Goal: Task Accomplishment & Management: Complete application form

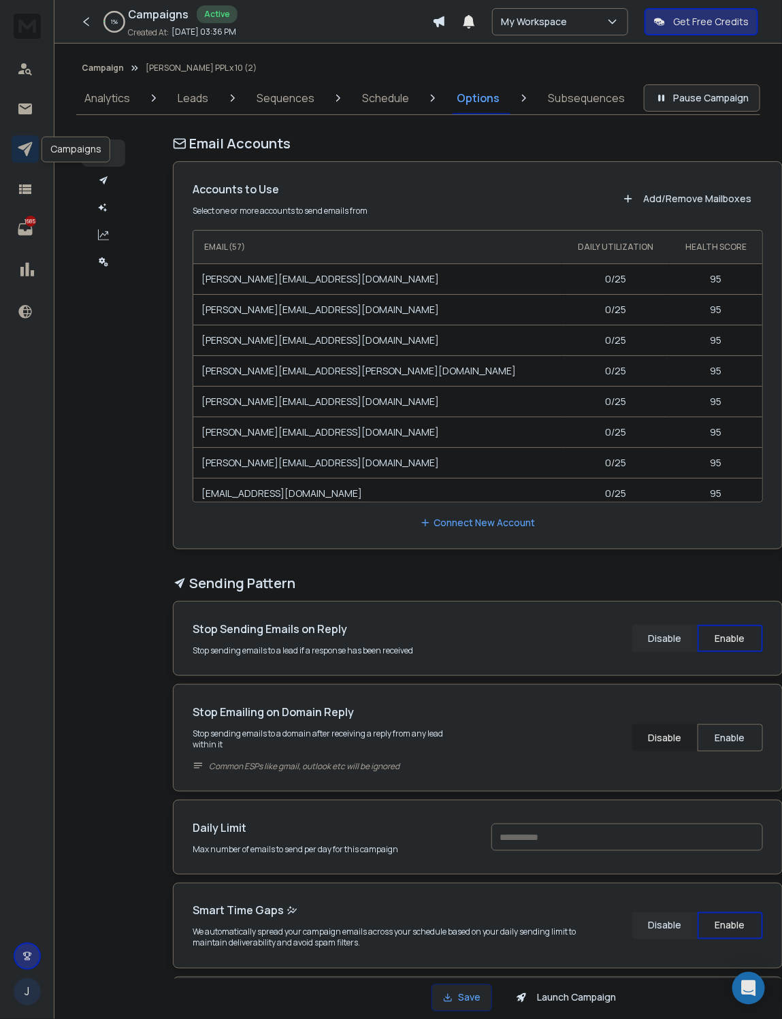
click at [19, 149] on icon at bounding box center [25, 149] width 16 height 16
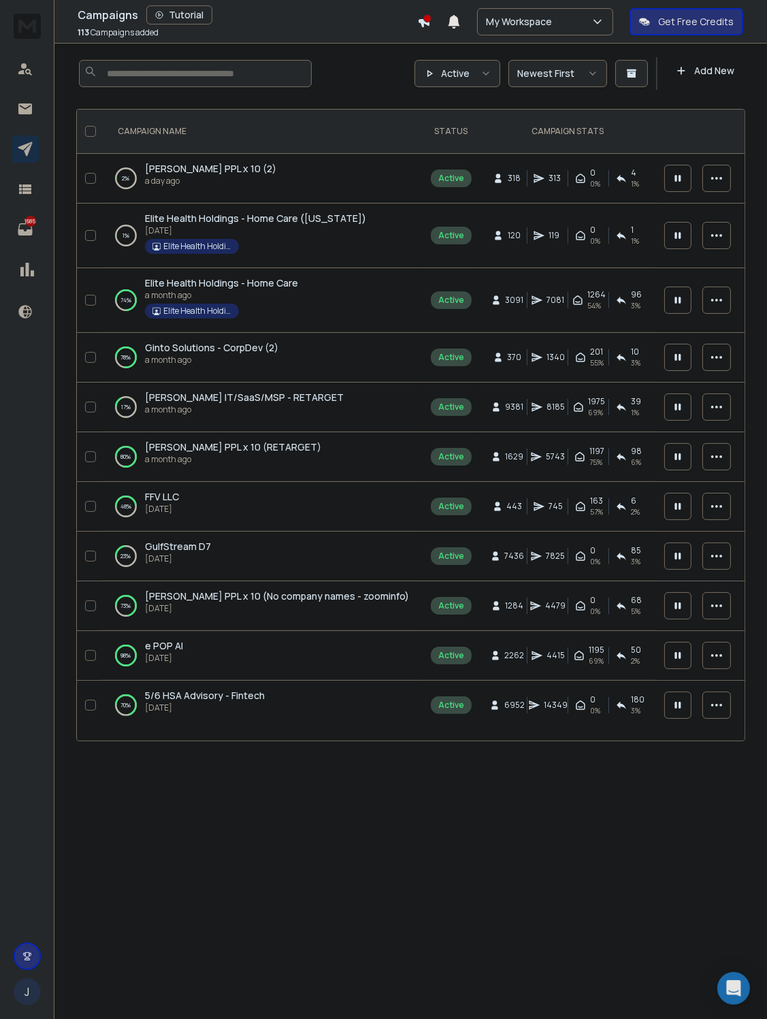
click at [260, 291] on p "a month ago" at bounding box center [221, 295] width 153 height 11
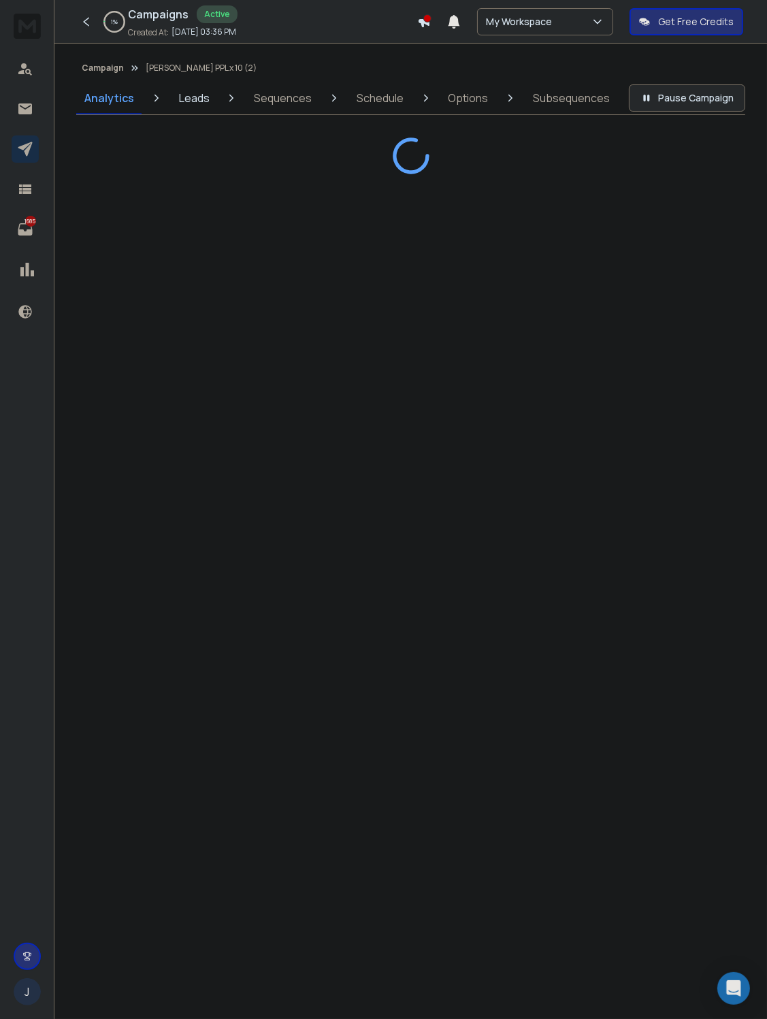
click at [197, 99] on p "Leads" at bounding box center [194, 98] width 31 height 16
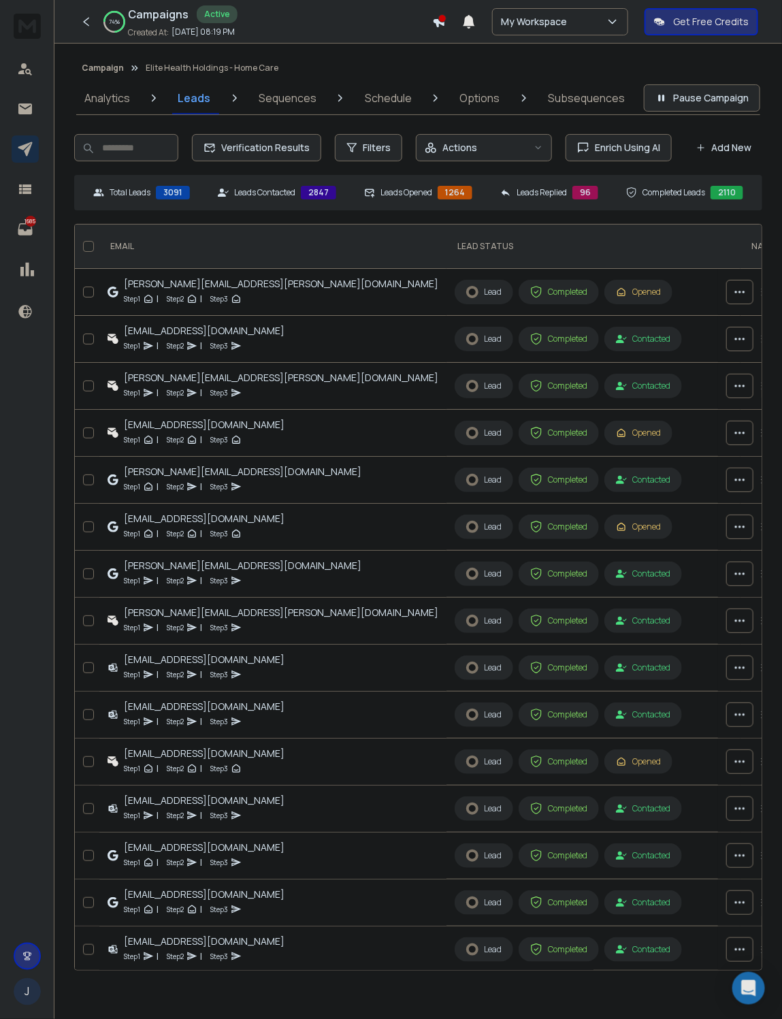
click at [709, 150] on button "Add New" at bounding box center [723, 147] width 77 height 27
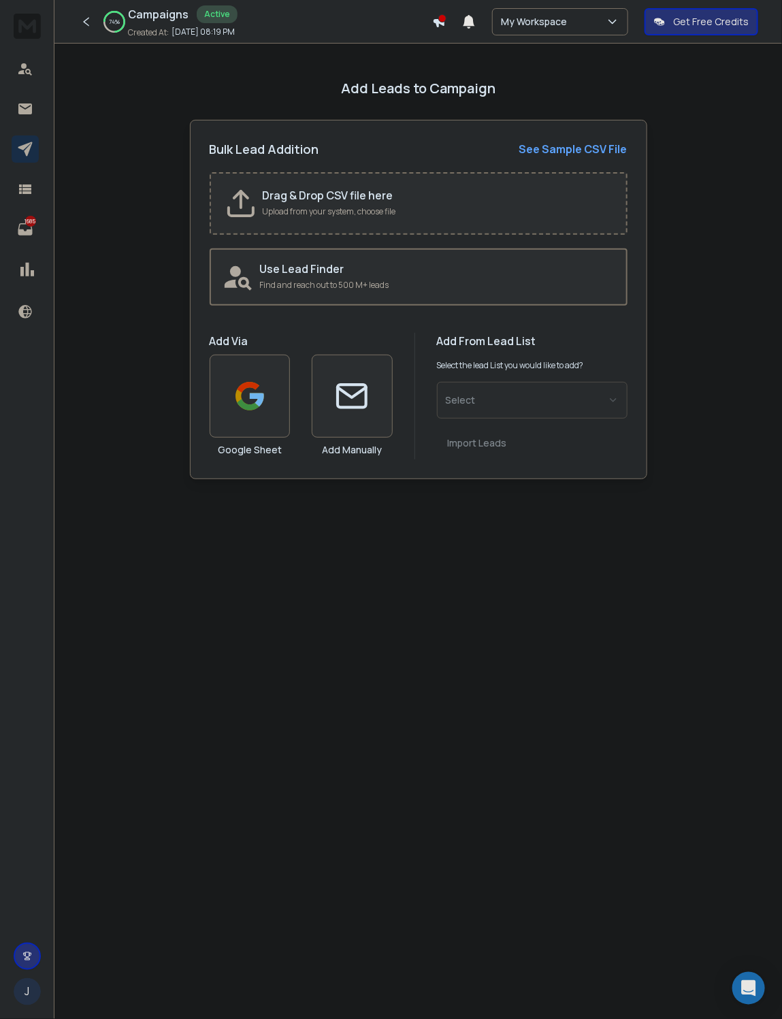
click at [447, 196] on h2 "Drag & Drop CSV file here" at bounding box center [438, 195] width 350 height 16
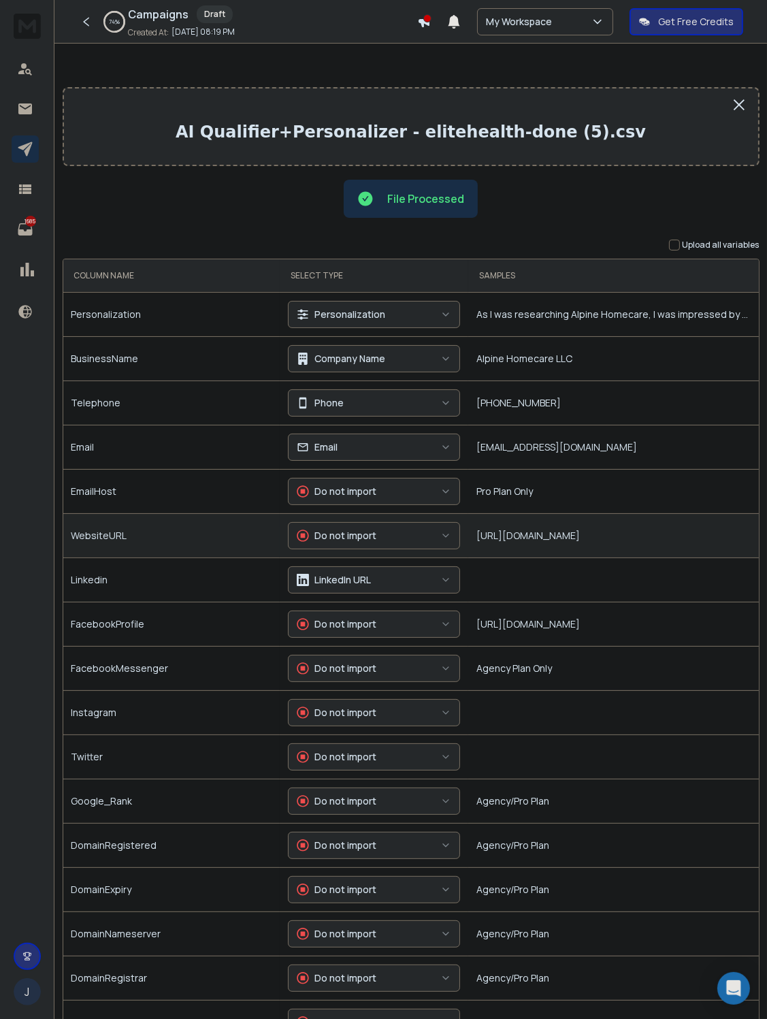
click at [338, 550] on td "Do not import" at bounding box center [374, 535] width 188 height 44
click at [365, 531] on div "Do not import" at bounding box center [337, 536] width 80 height 14
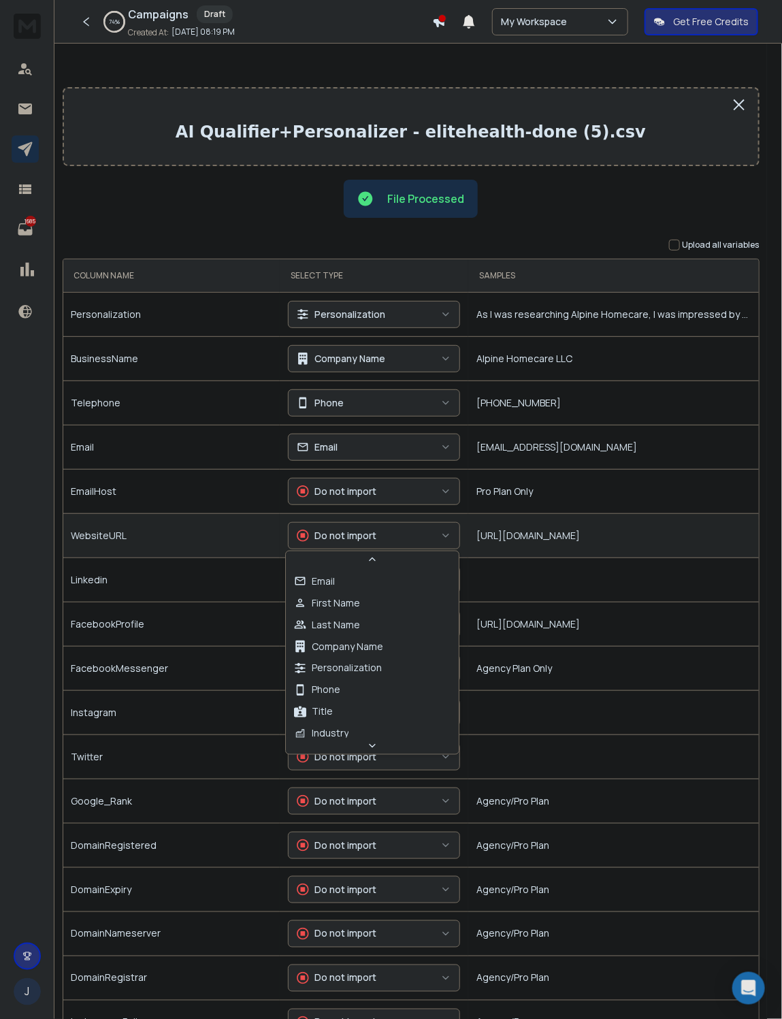
scroll to position [137, 0]
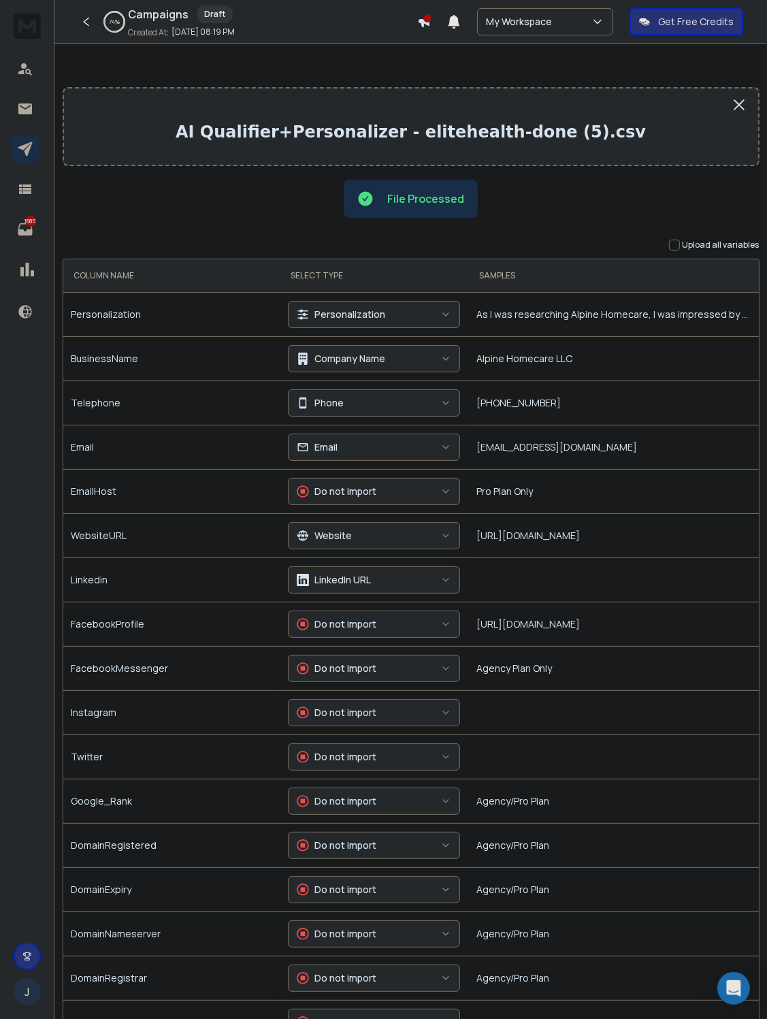
click at [735, 102] on icon at bounding box center [739, 105] width 16 height 16
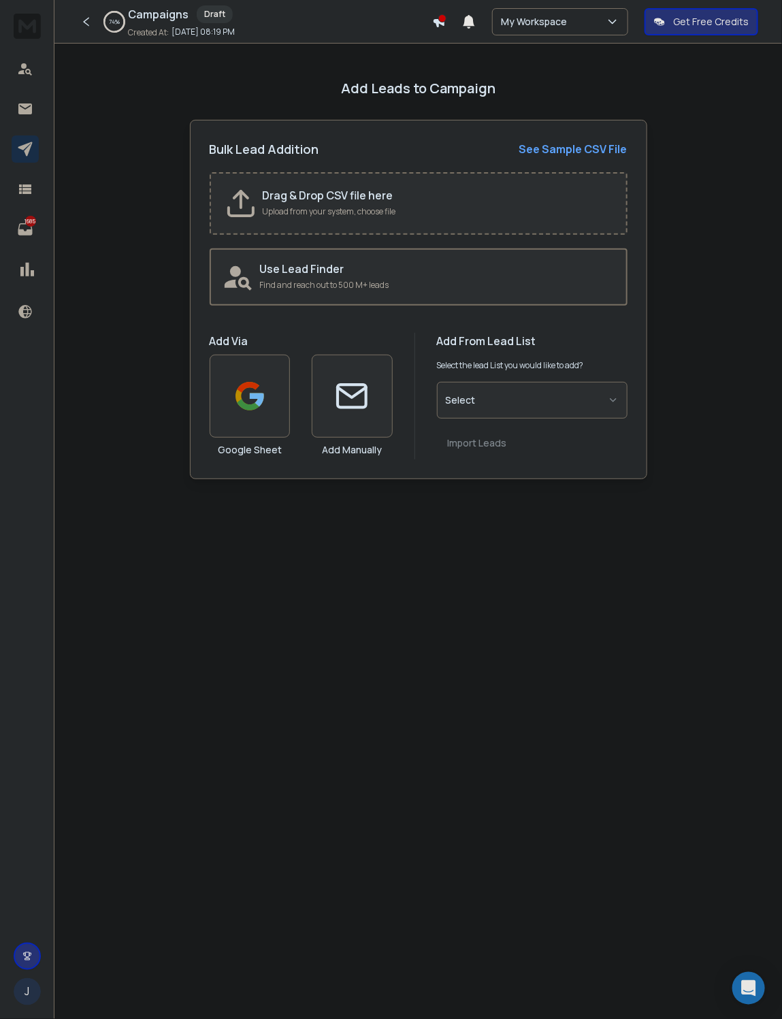
click at [357, 182] on div "Drag & Drop CSV file here Upload from your system, choose file" at bounding box center [419, 203] width 418 height 63
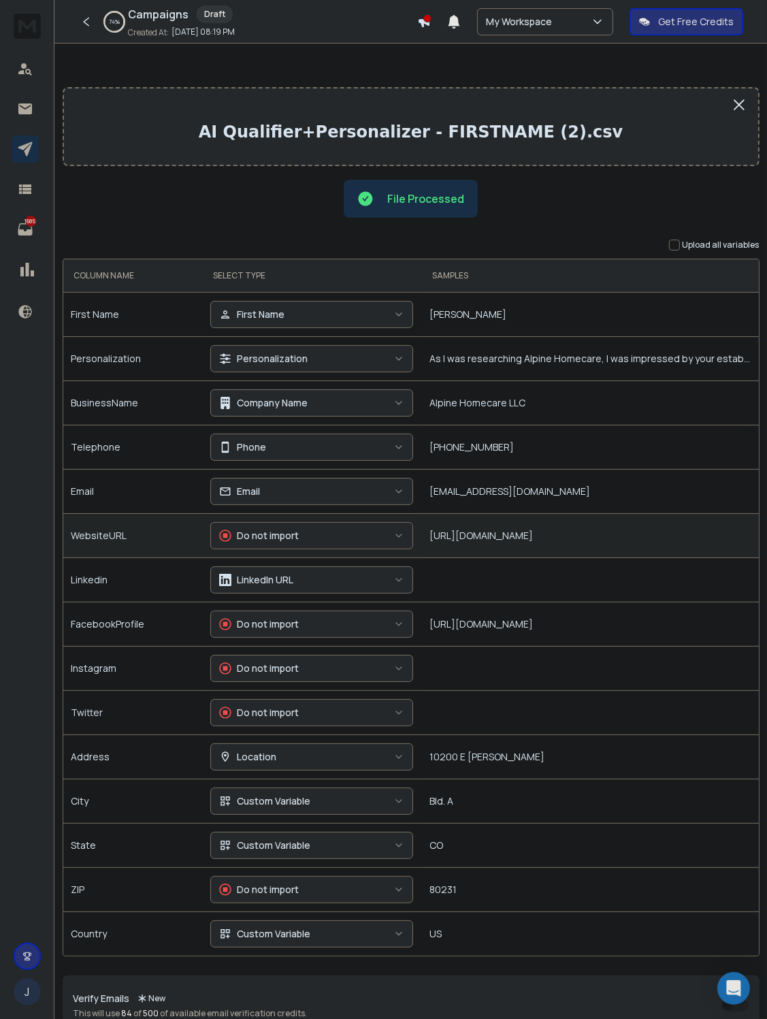
click at [303, 539] on button "Do not import" at bounding box center [311, 535] width 203 height 27
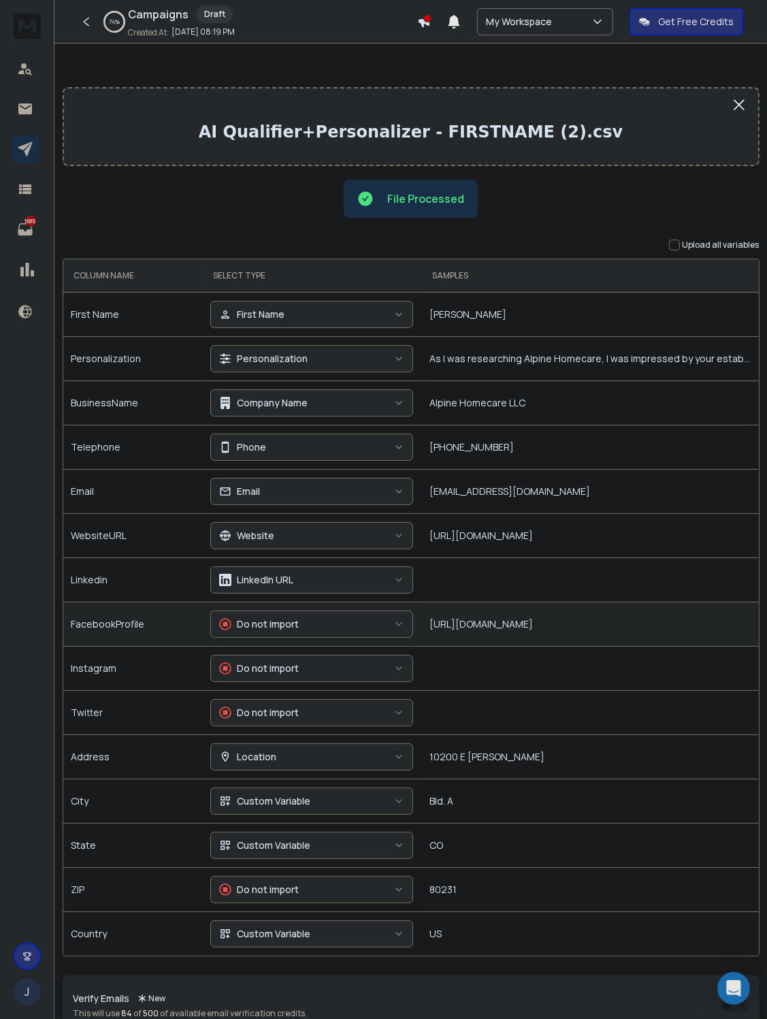
click at [342, 623] on button "Do not import" at bounding box center [311, 623] width 203 height 27
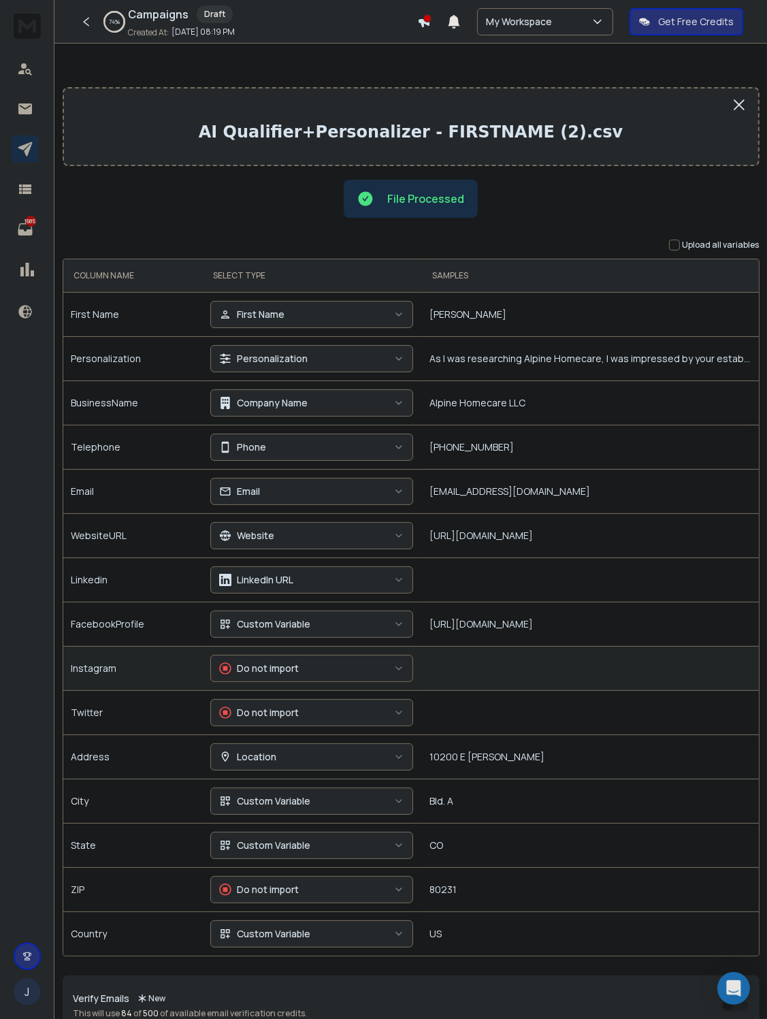
click at [309, 676] on button "Do not import" at bounding box center [311, 668] width 203 height 27
click at [344, 676] on button "Custom Variable" at bounding box center [311, 668] width 203 height 27
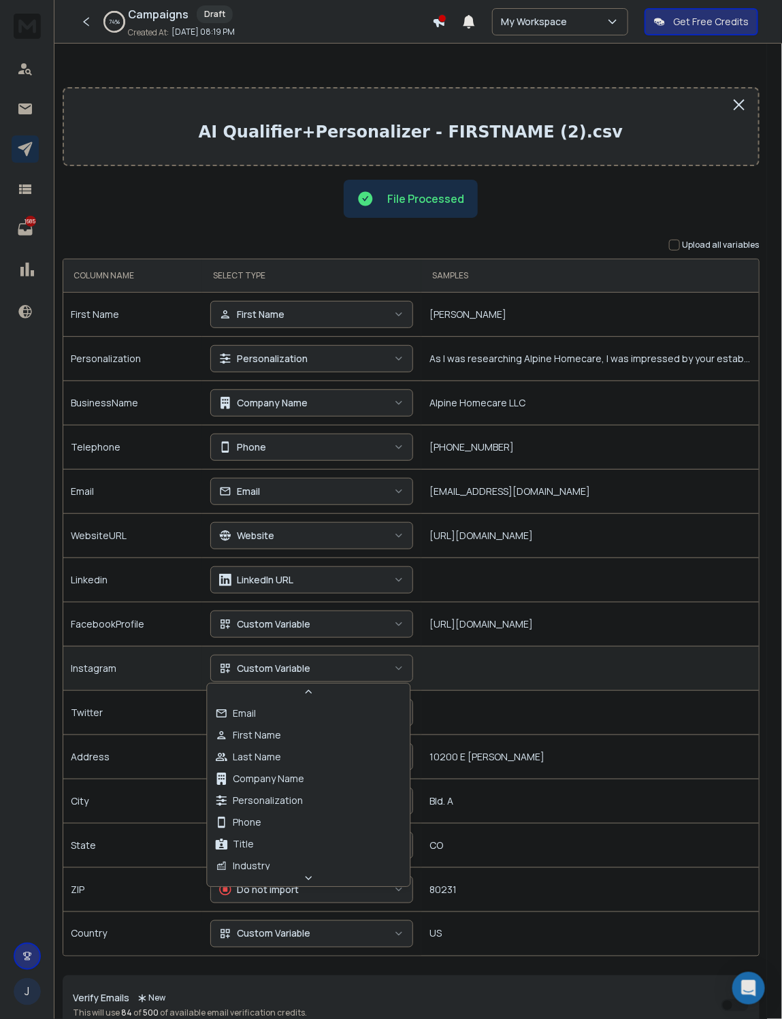
scroll to position [115, 0]
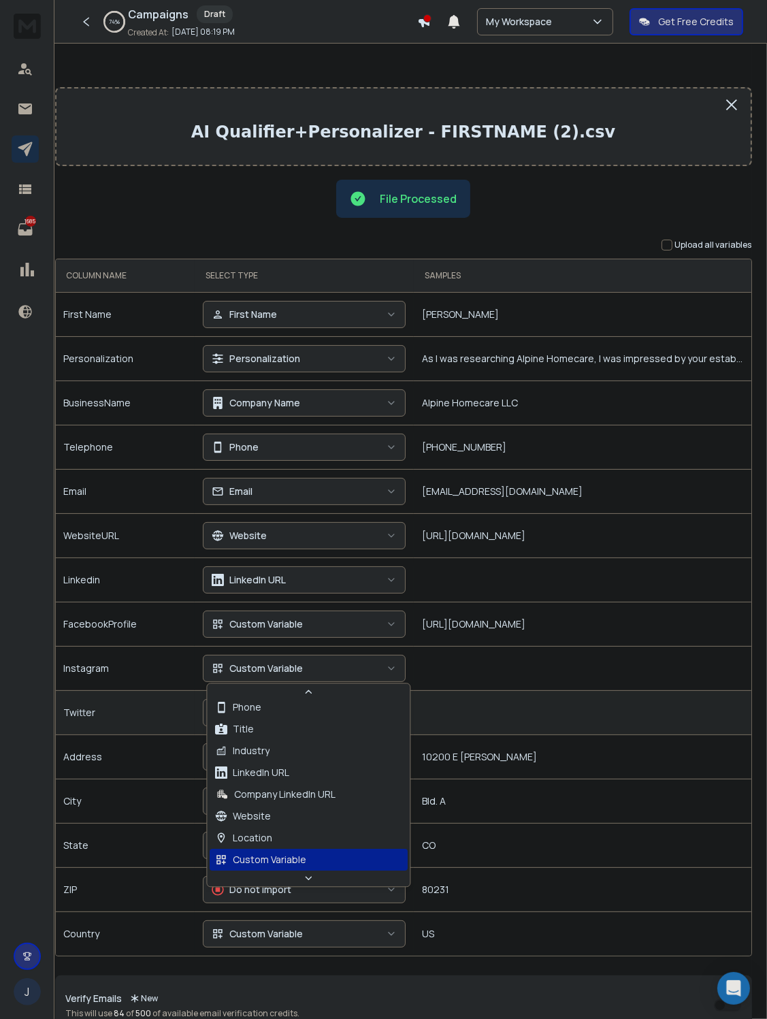
click at [688, 701] on td at bounding box center [582, 712] width 337 height 44
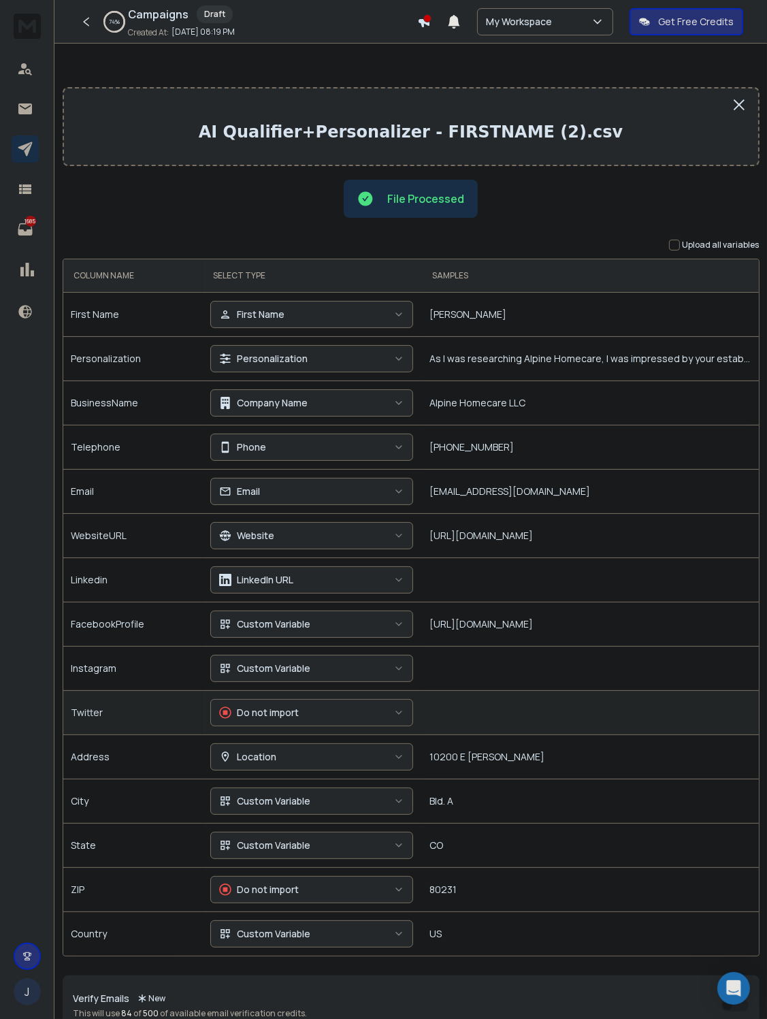
click at [324, 700] on button "Do not import" at bounding box center [311, 712] width 203 height 27
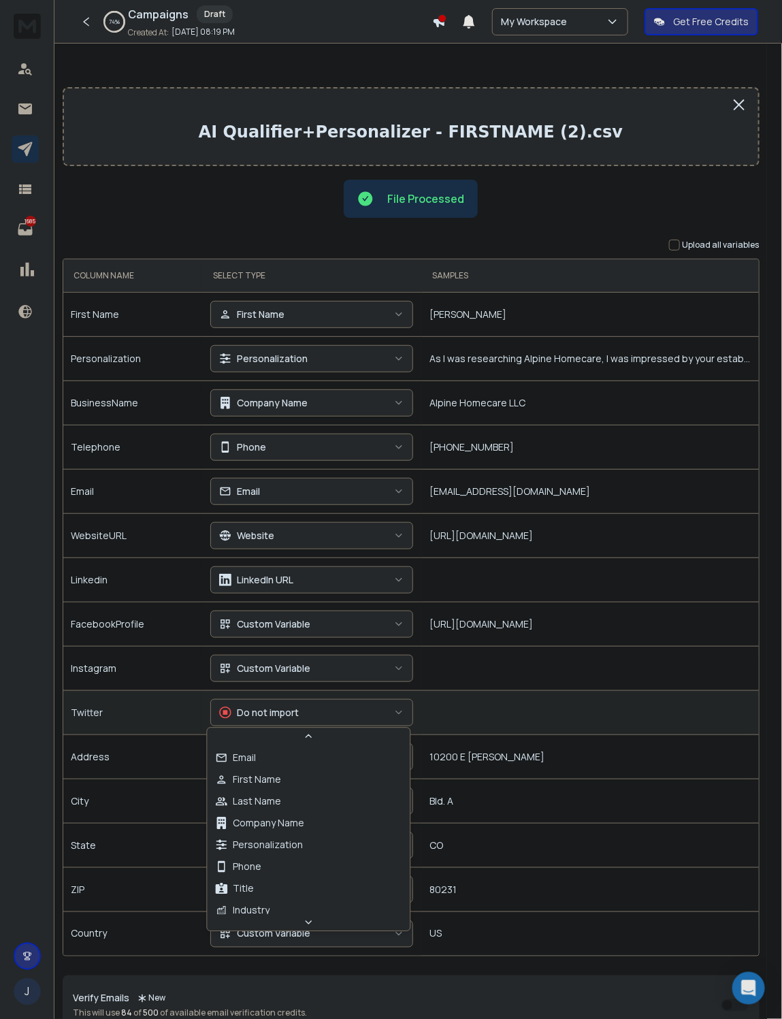
scroll to position [137, 0]
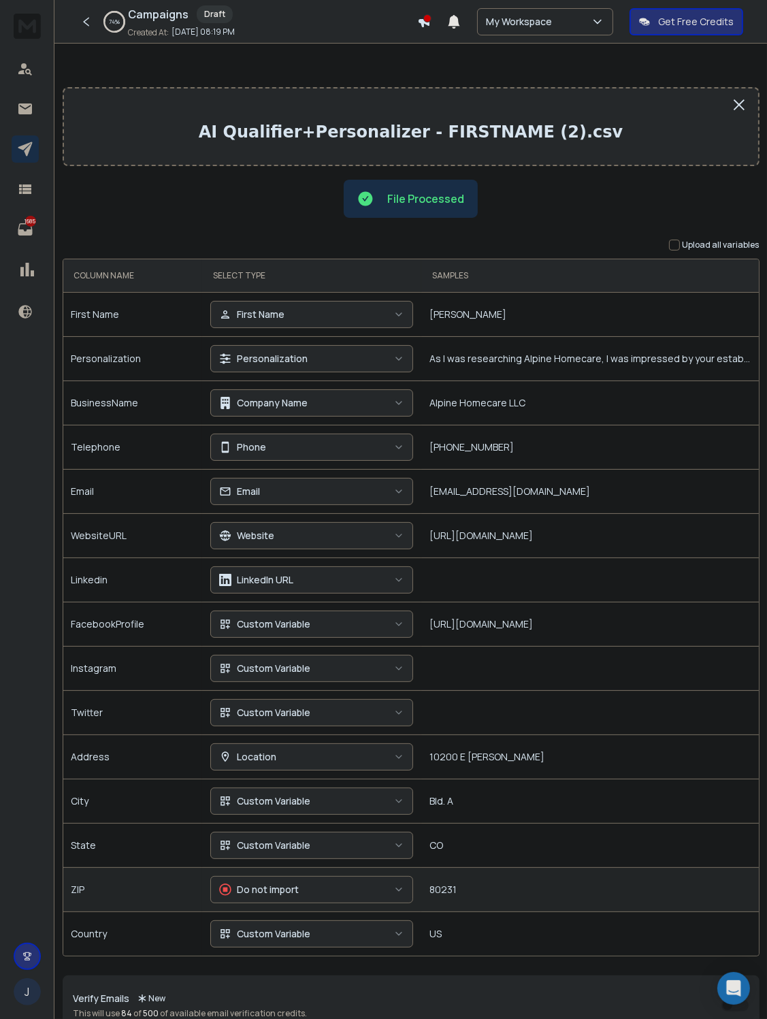
click at [294, 902] on td "Do not import" at bounding box center [311, 889] width 219 height 44
click at [292, 898] on button "Do not import" at bounding box center [311, 889] width 203 height 27
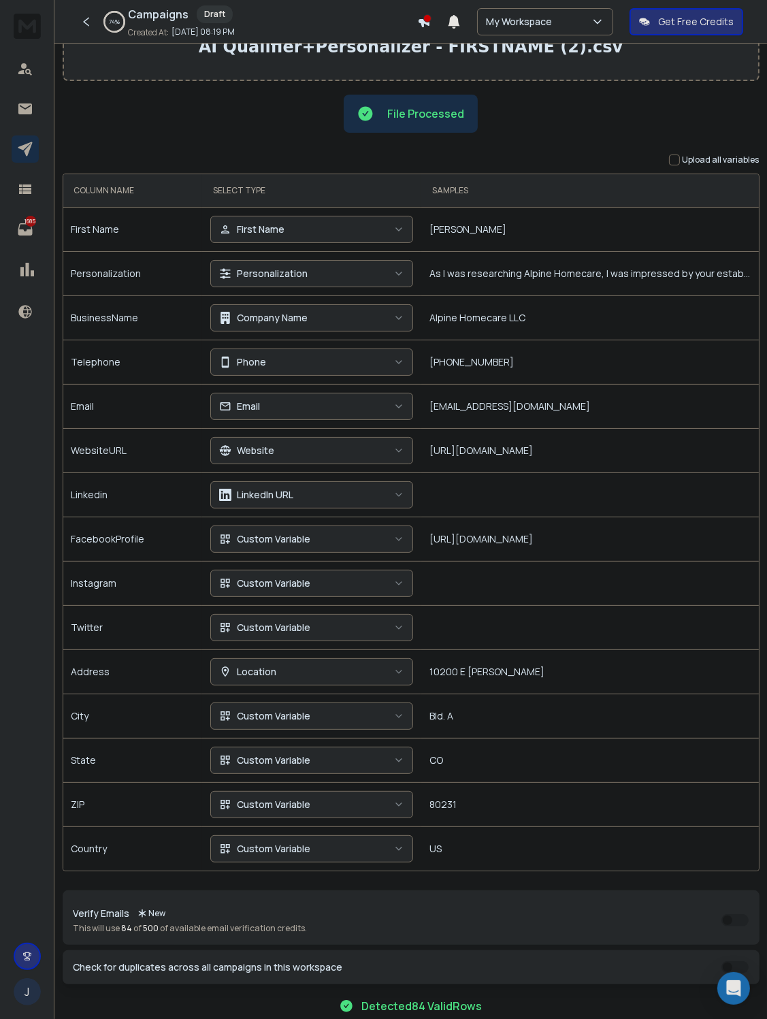
scroll to position [139, 0]
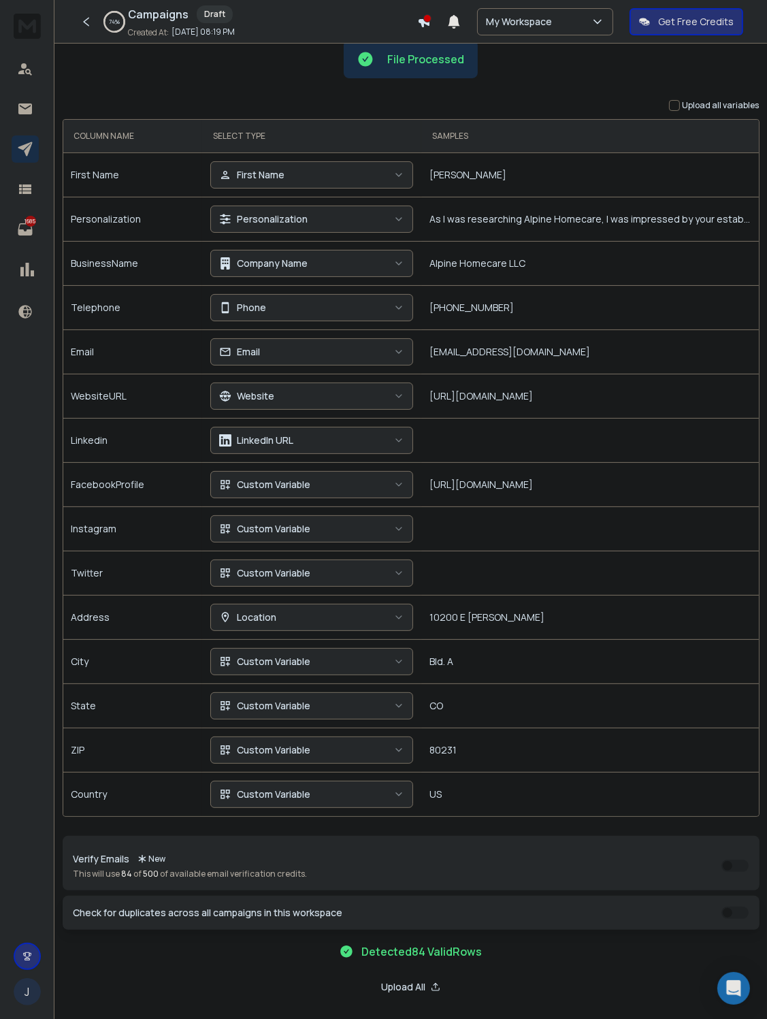
click at [417, 984] on button "Upload All" at bounding box center [410, 986] width 81 height 27
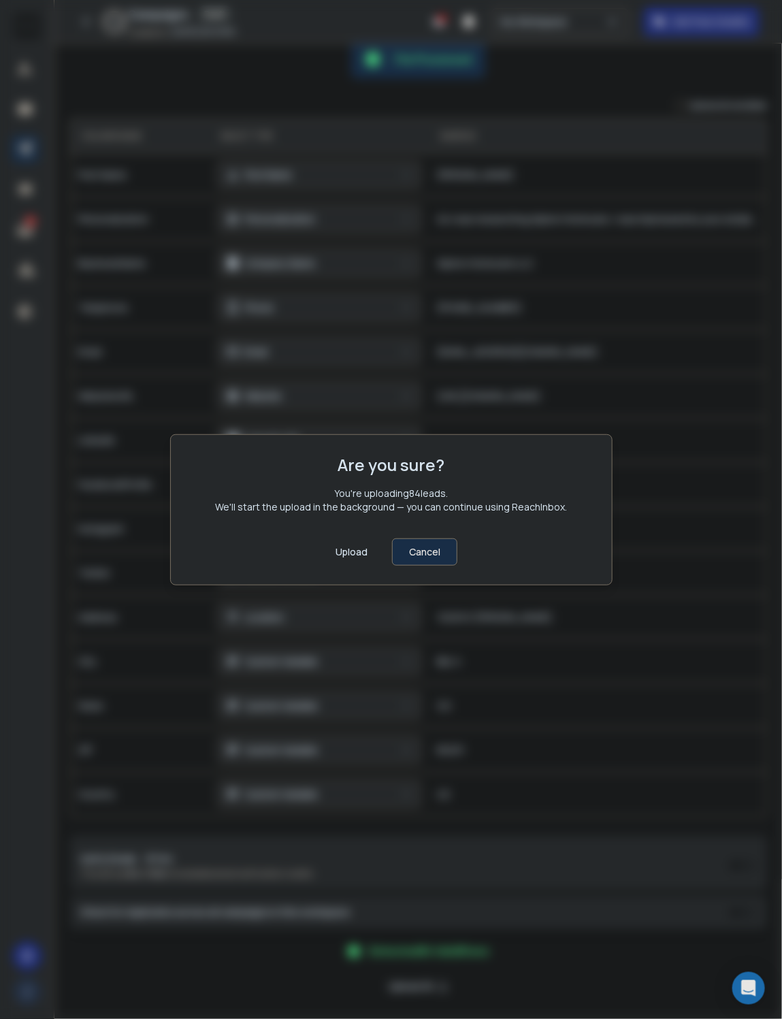
click at [357, 548] on button "Upload" at bounding box center [352, 551] width 54 height 27
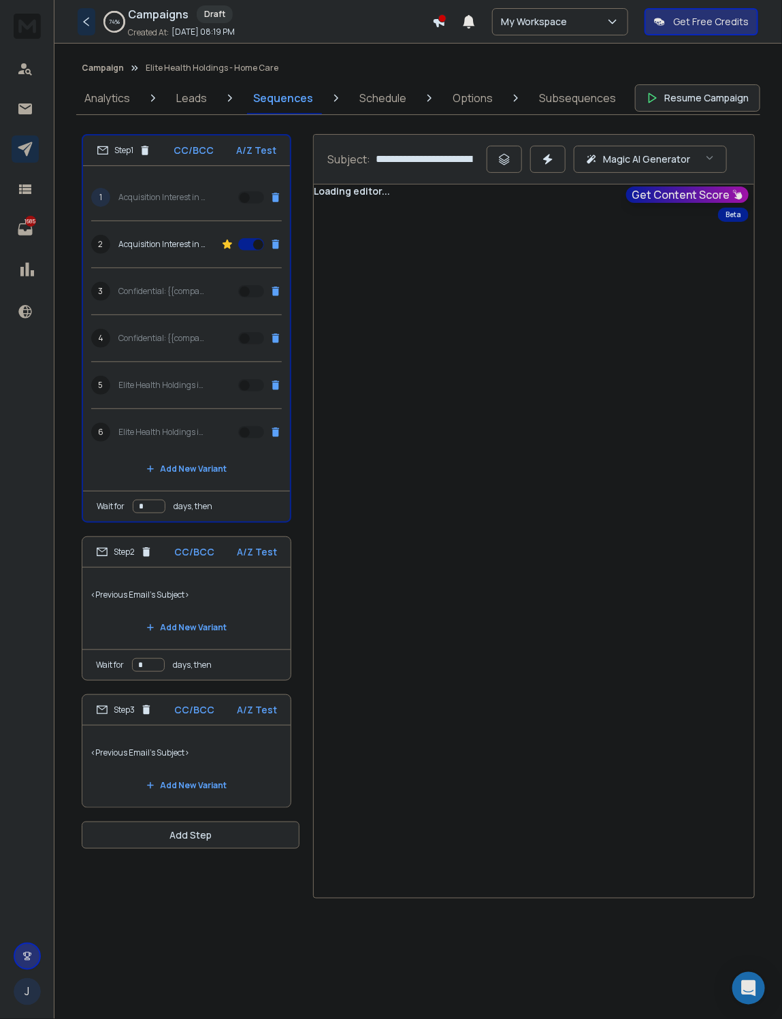
click at [84, 22] on icon at bounding box center [85, 21] width 5 height 9
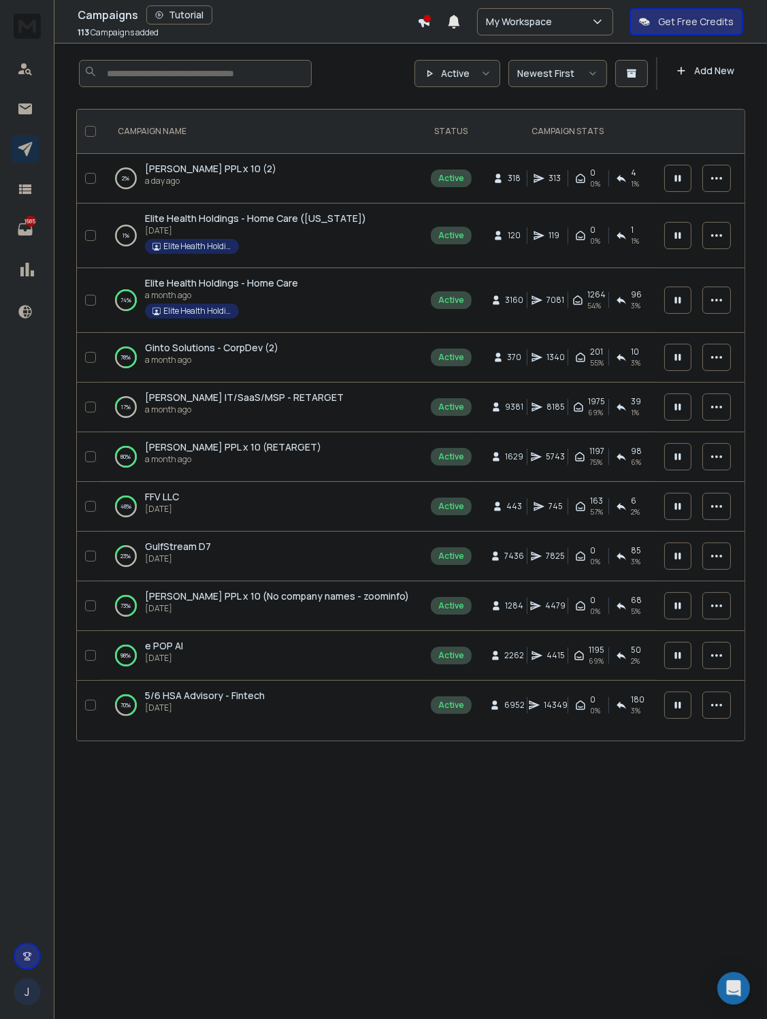
click at [223, 223] on span "Elite Health Holdings - Home Care ([US_STATE])" at bounding box center [255, 218] width 221 height 13
